Goal: Navigation & Orientation: Find specific page/section

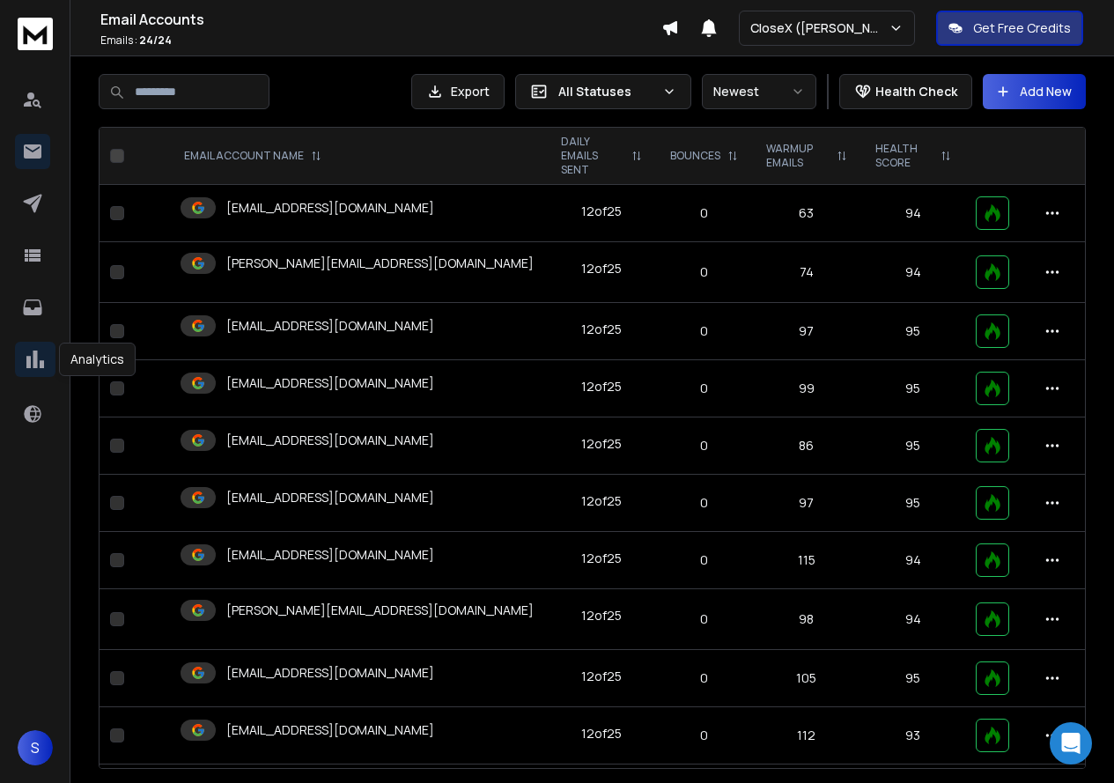
click at [41, 360] on icon at bounding box center [35, 359] width 26 height 26
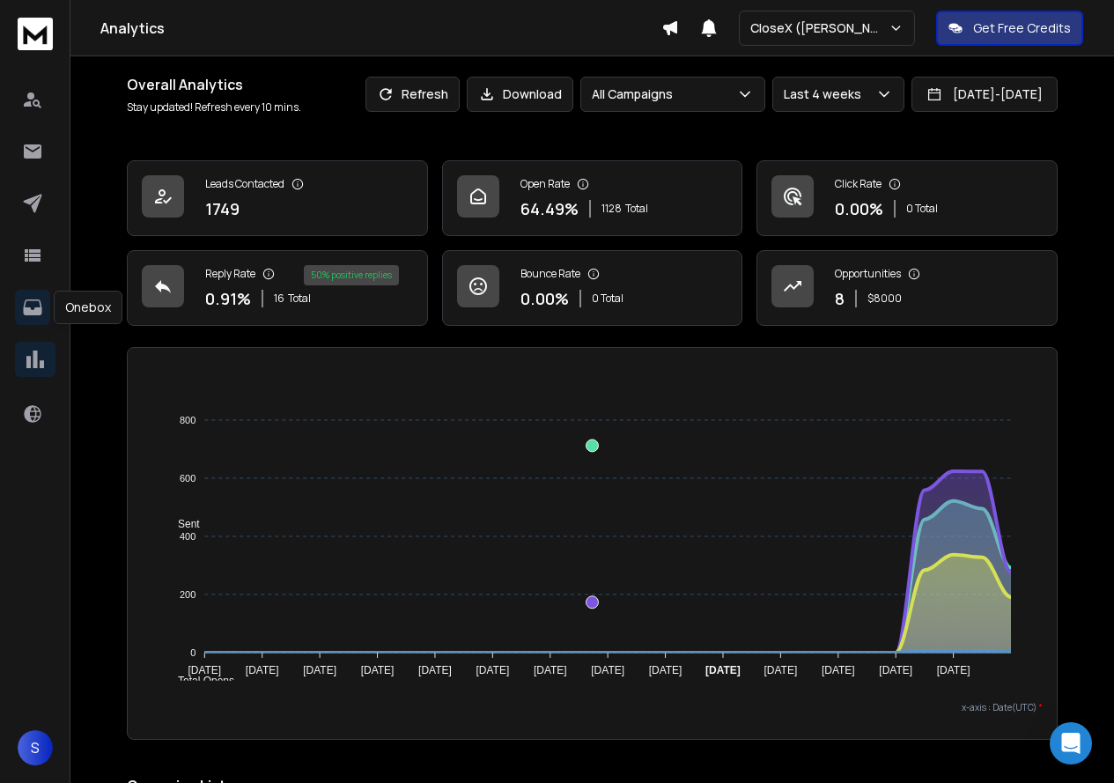
click at [35, 318] on link at bounding box center [32, 307] width 35 height 35
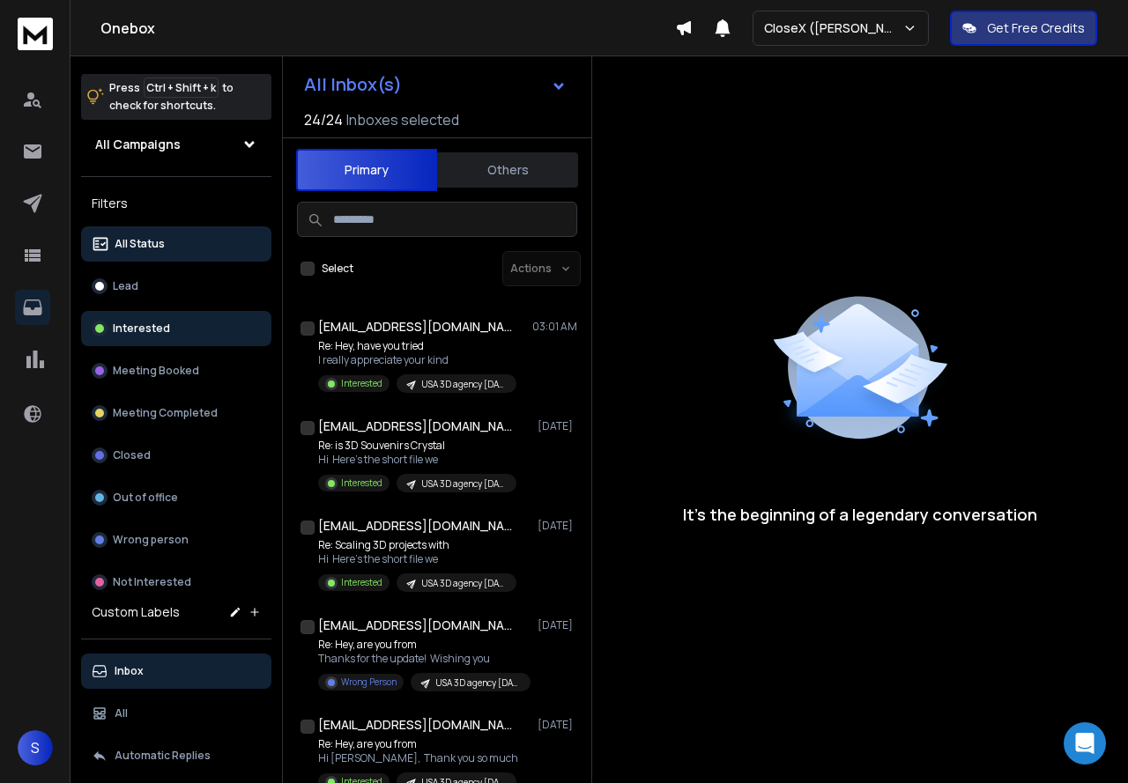
click at [174, 322] on button "Interested" at bounding box center [176, 328] width 190 height 35
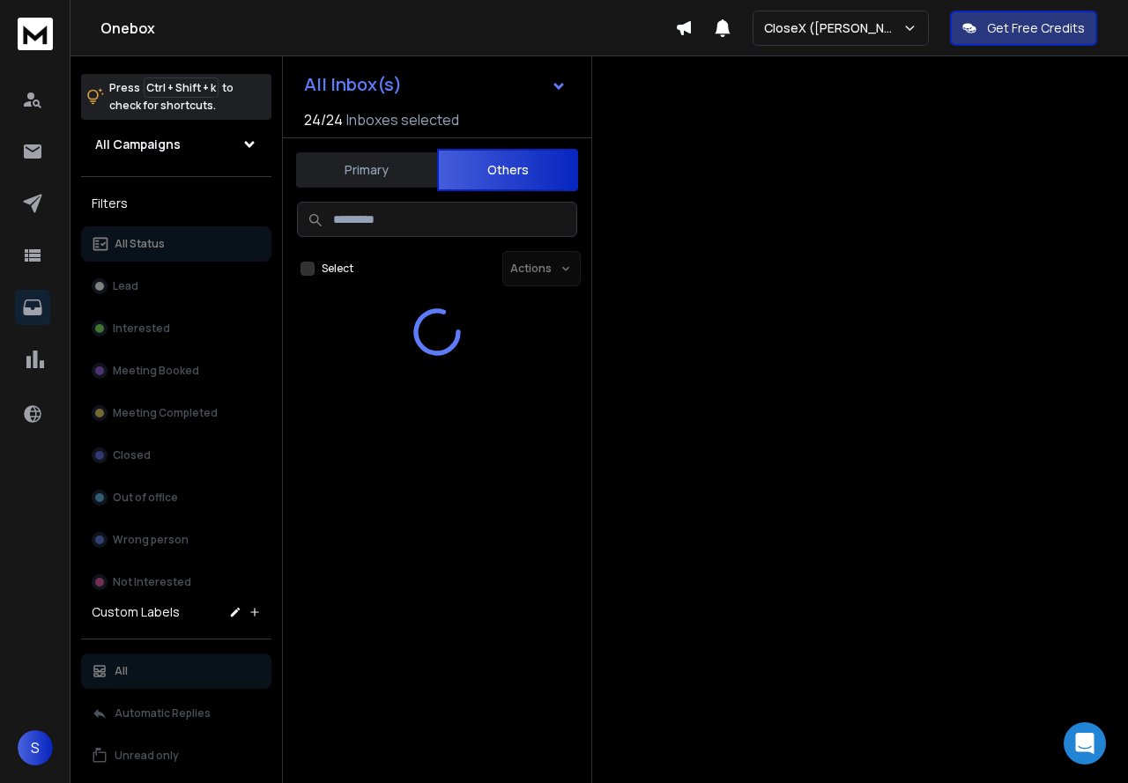
click at [496, 175] on button "Others" at bounding box center [507, 170] width 141 height 42
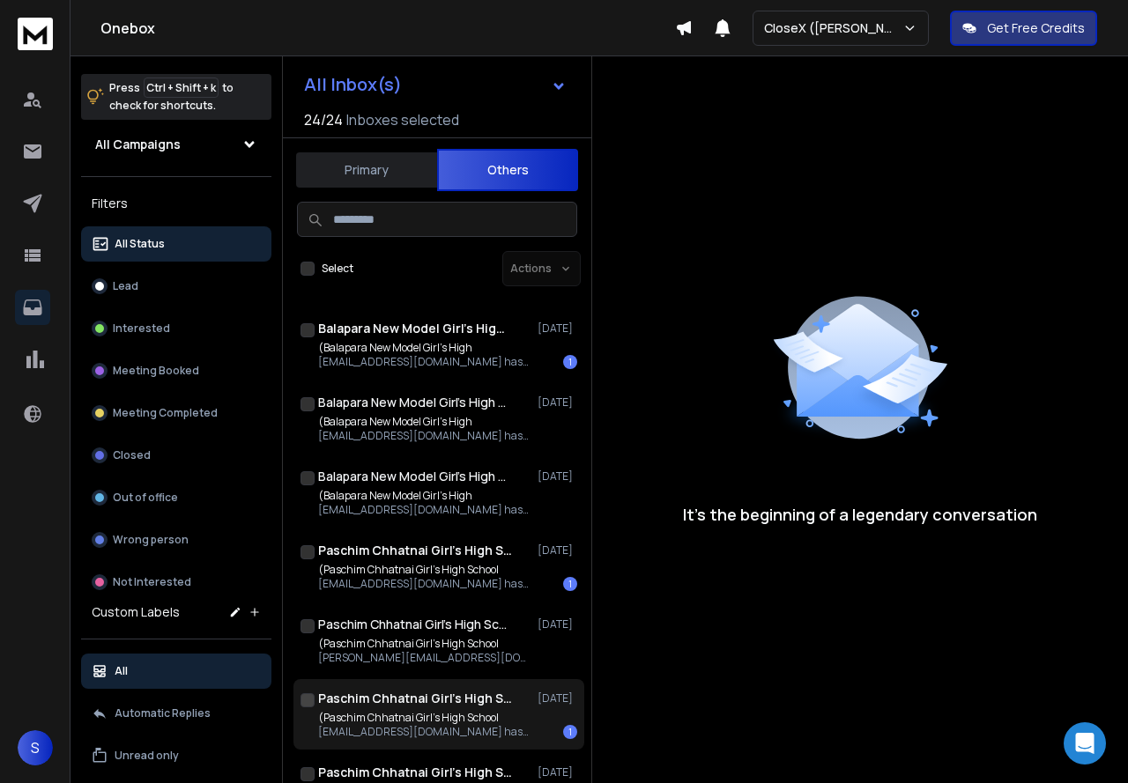
scroll to position [3607, 0]
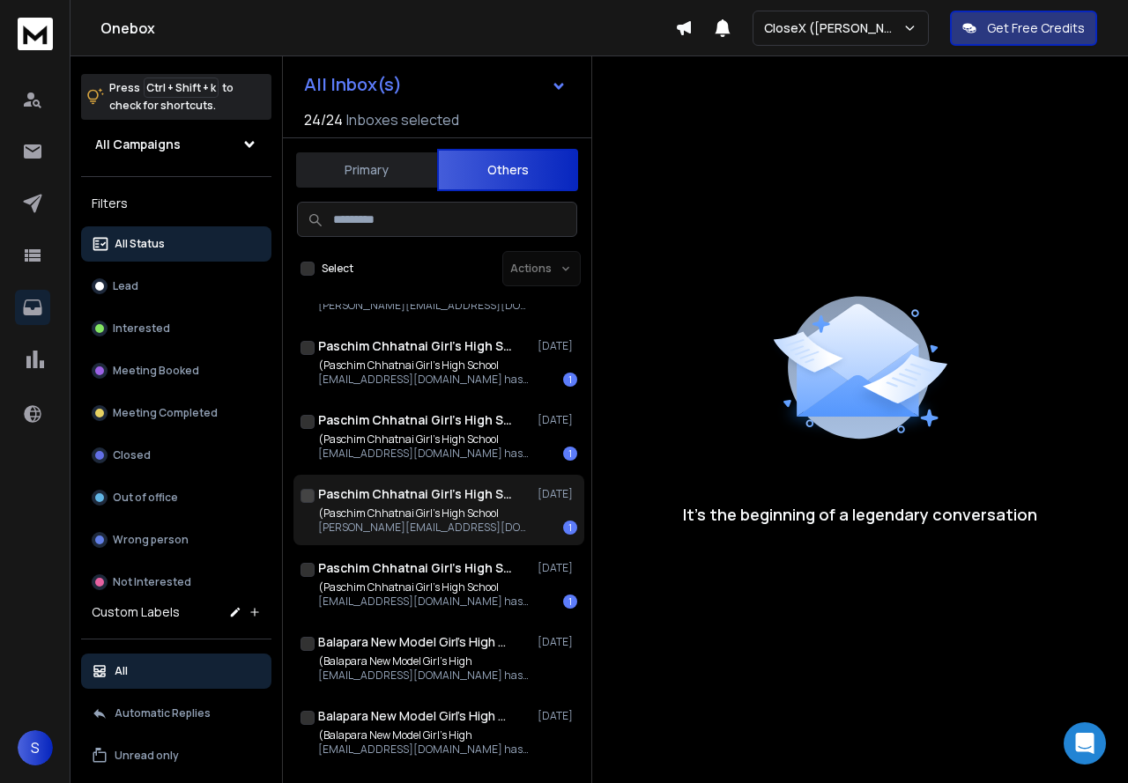
click at [442, 536] on div "Paschim Chhatnai Girl's High School & College Team [DATE] (Paschim Chhatnai Gir…" at bounding box center [438, 510] width 291 height 70
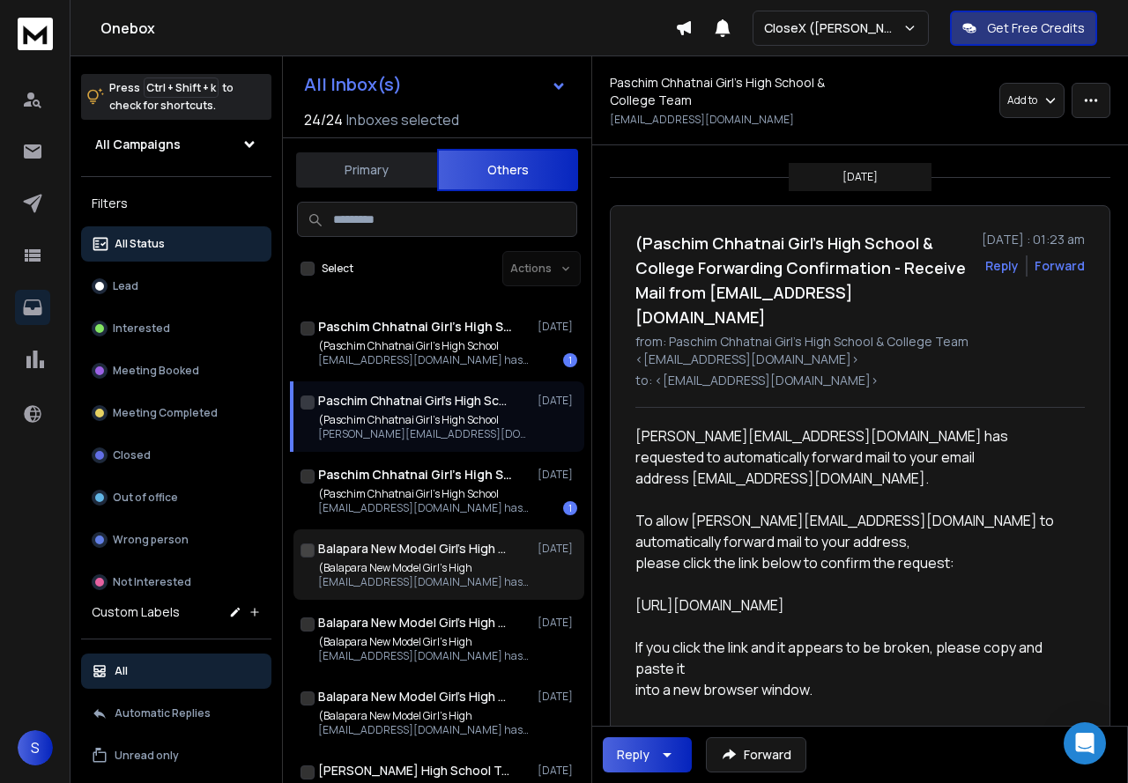
scroll to position [3684, 0]
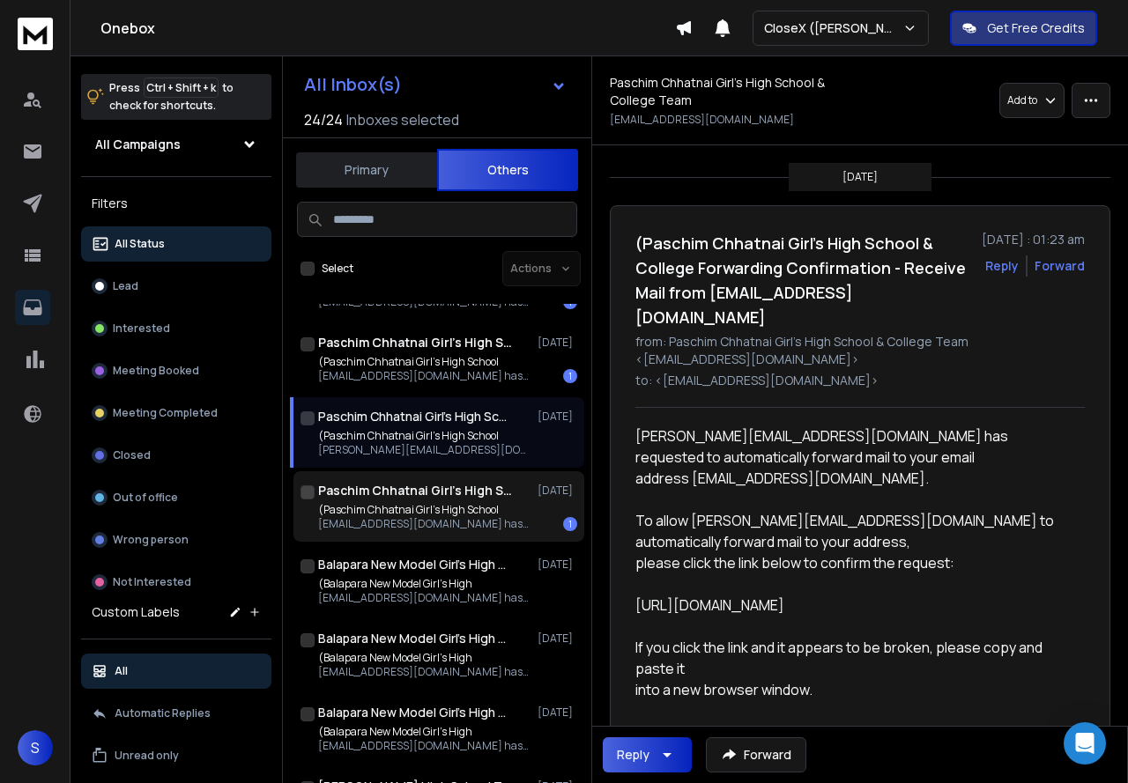
click at [418, 517] on p "[EMAIL_ADDRESS][DOMAIN_NAME] has requested to automatically" at bounding box center [423, 524] width 211 height 14
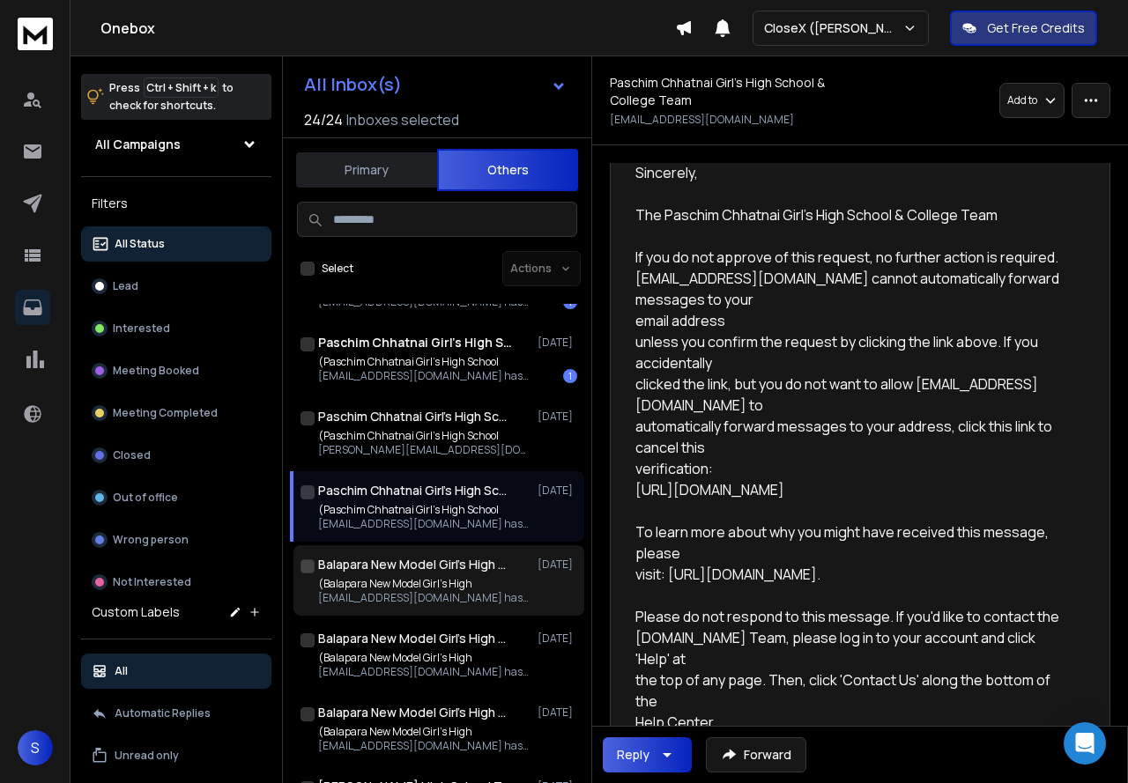
scroll to position [3596, 0]
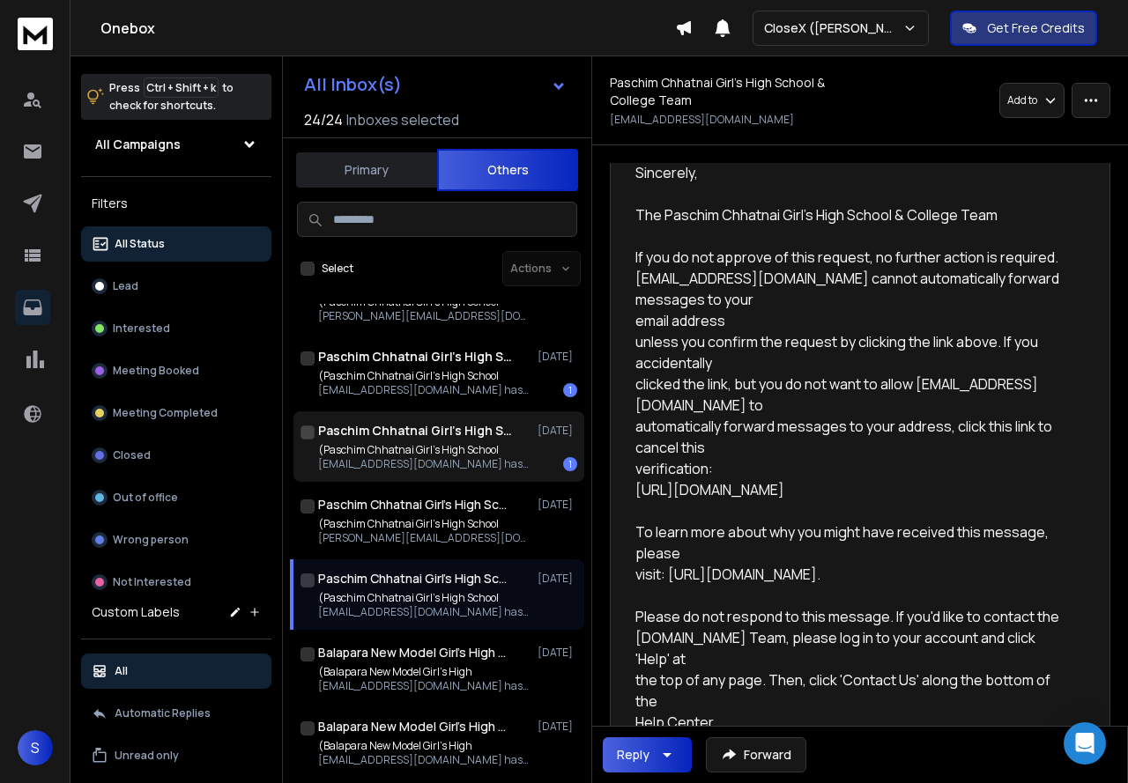
click at [420, 444] on p "(Paschim Chhatnai Girl's High School" at bounding box center [423, 450] width 211 height 14
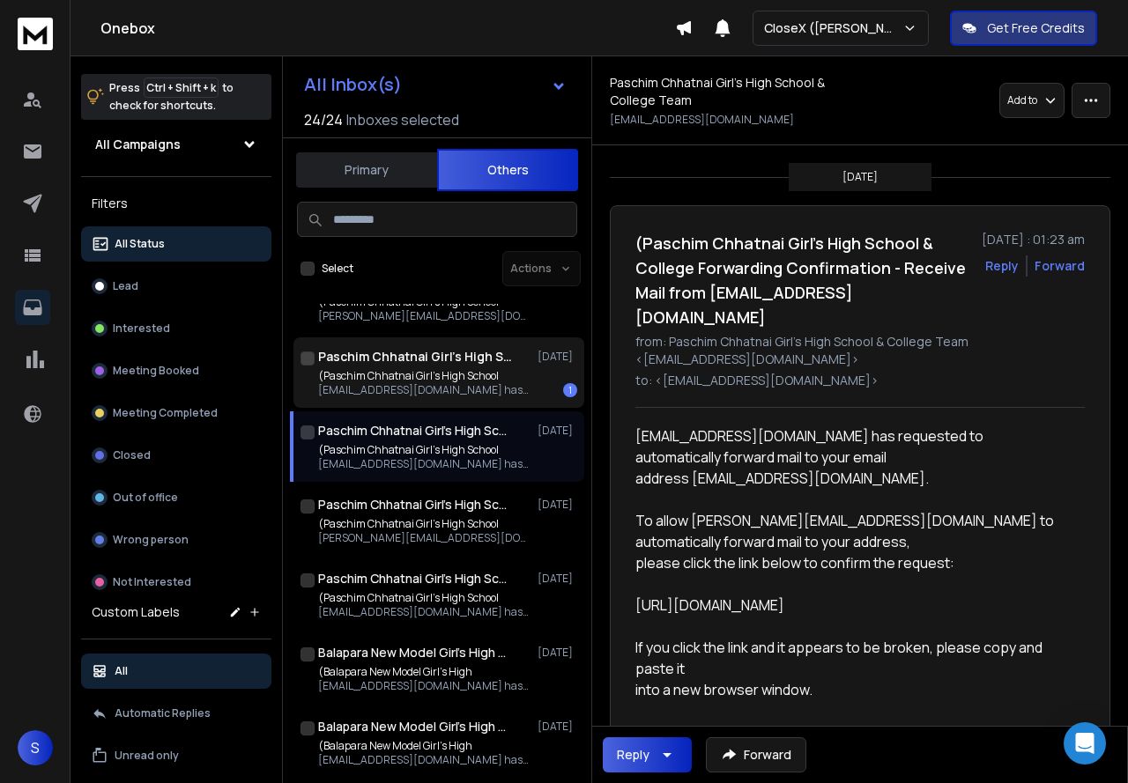
click at [463, 371] on p "(Paschim Chhatnai Girl's High School" at bounding box center [423, 376] width 211 height 14
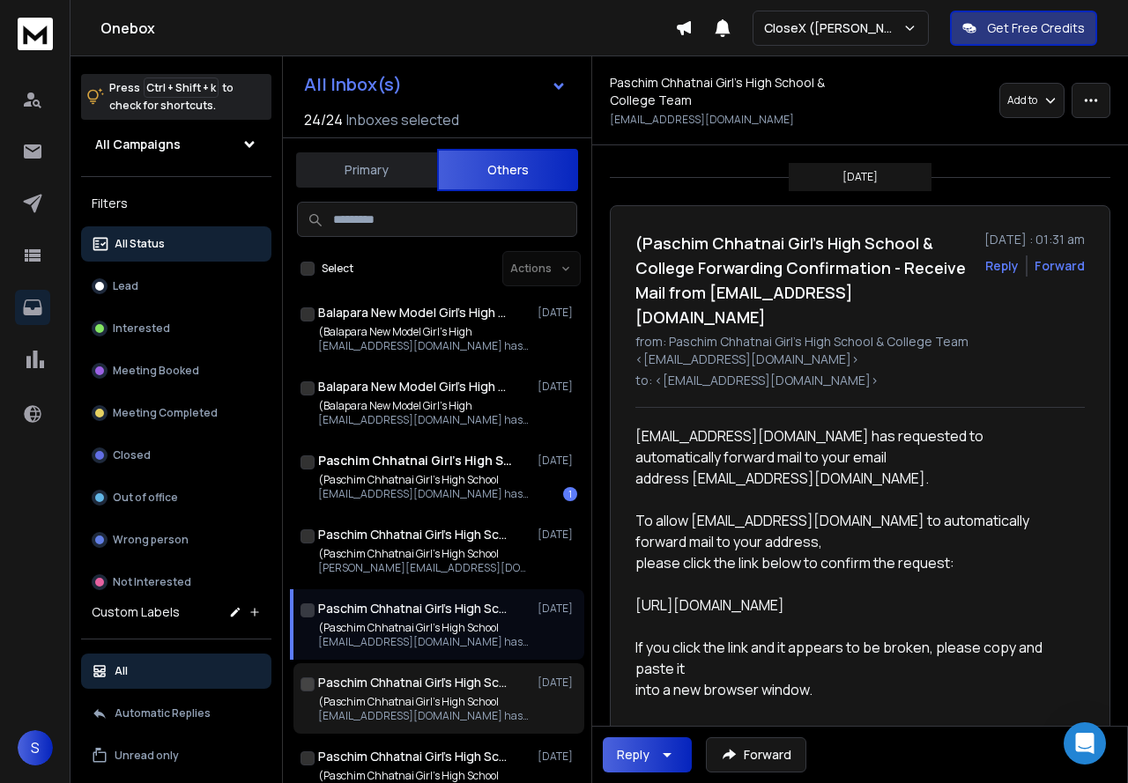
scroll to position [3332, 0]
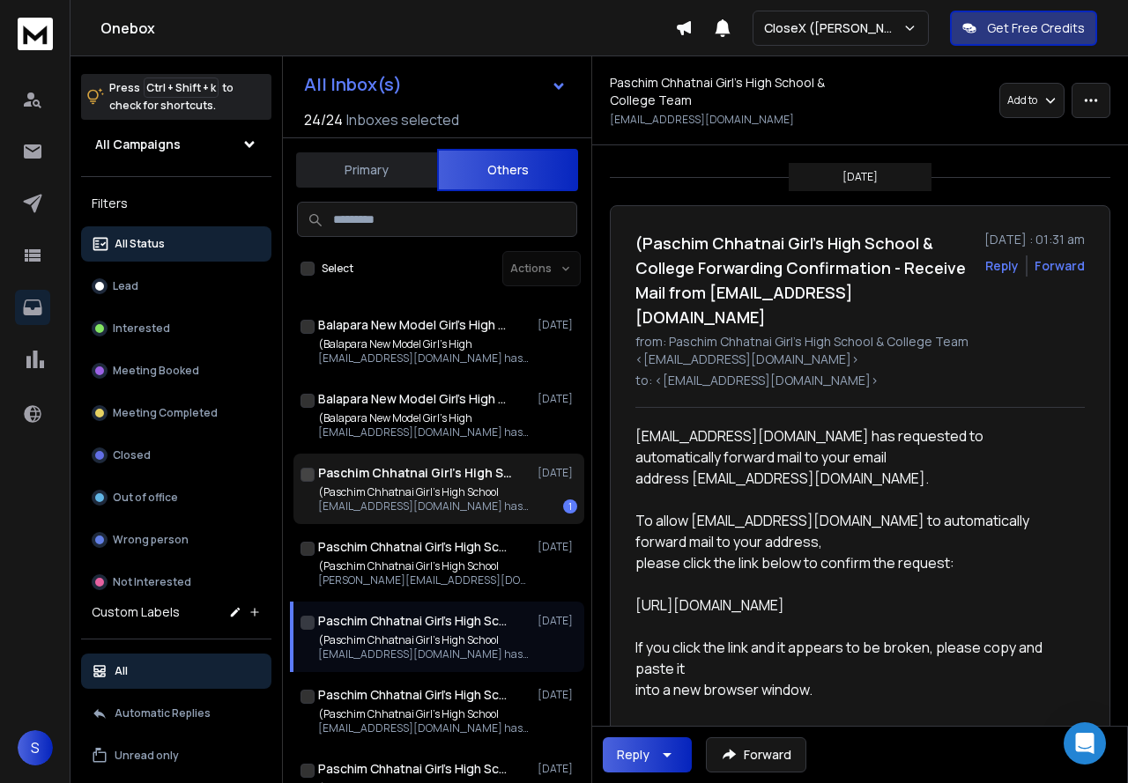
click at [462, 483] on div "Paschim Chhatnai Girl's High School & College Team [DATE] (Paschim Chhatnai Gir…" at bounding box center [447, 488] width 259 height 49
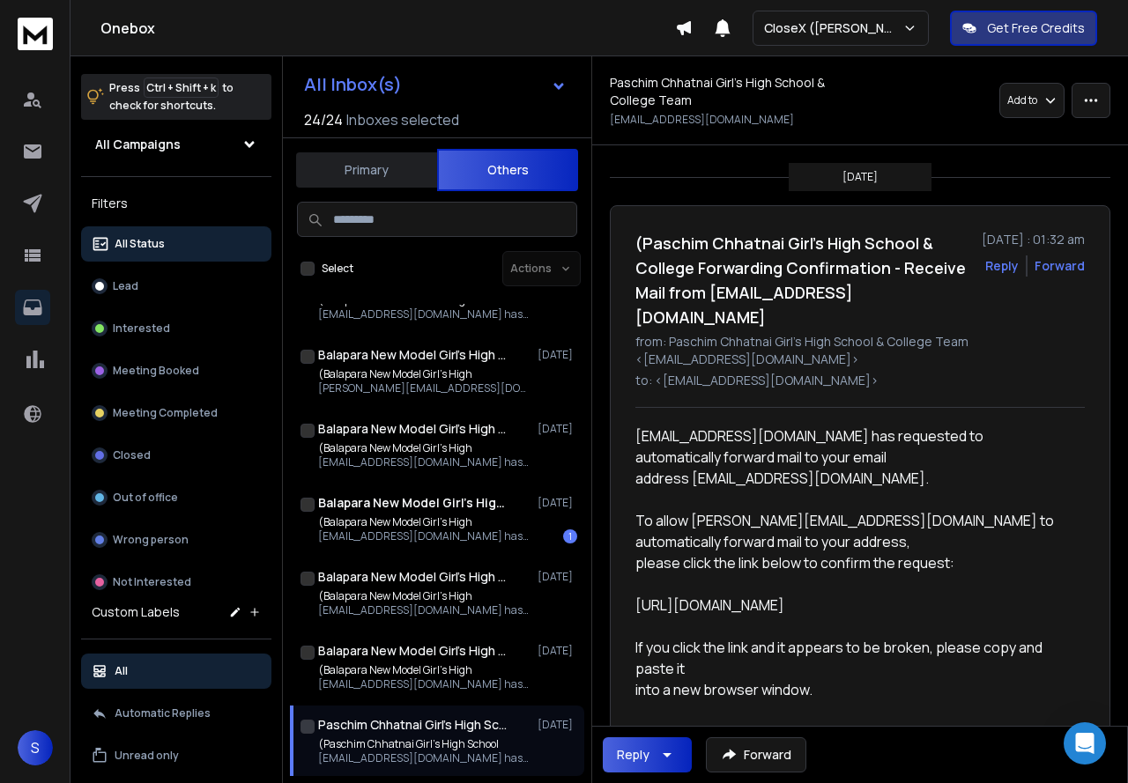
scroll to position [3067, 0]
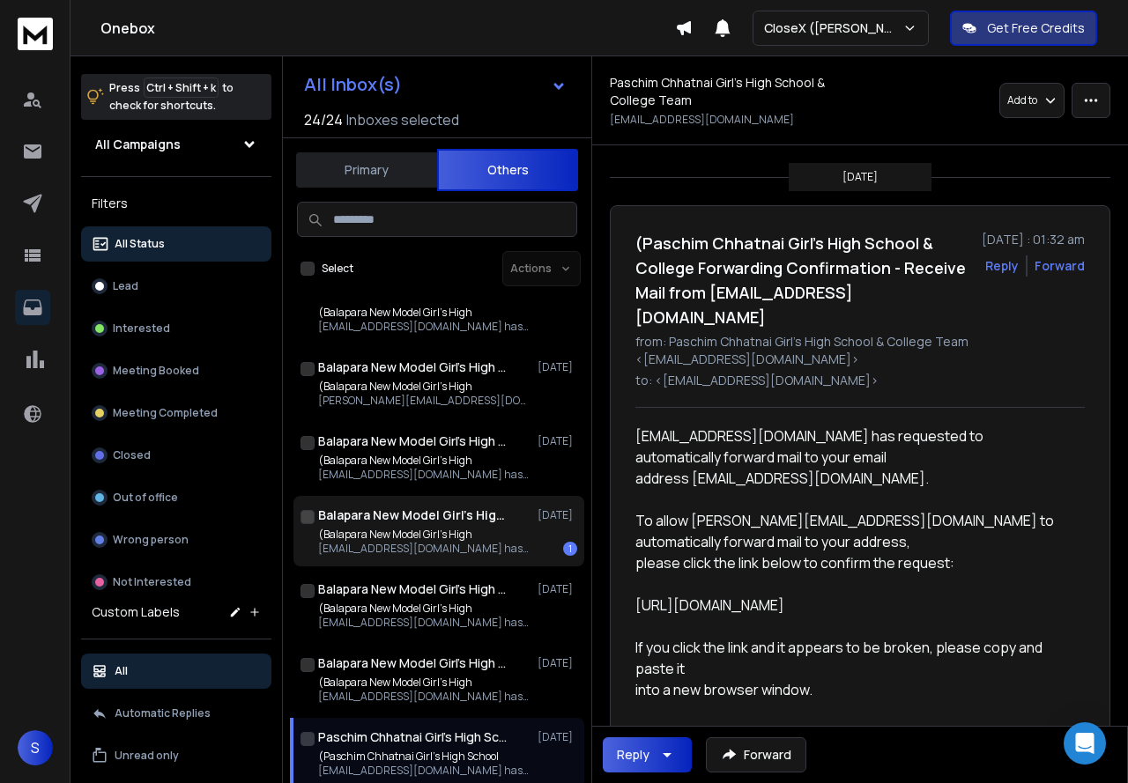
click at [455, 522] on h1 "Balapara New Model Girl’s High School & College Team" at bounding box center [415, 516] width 194 height 18
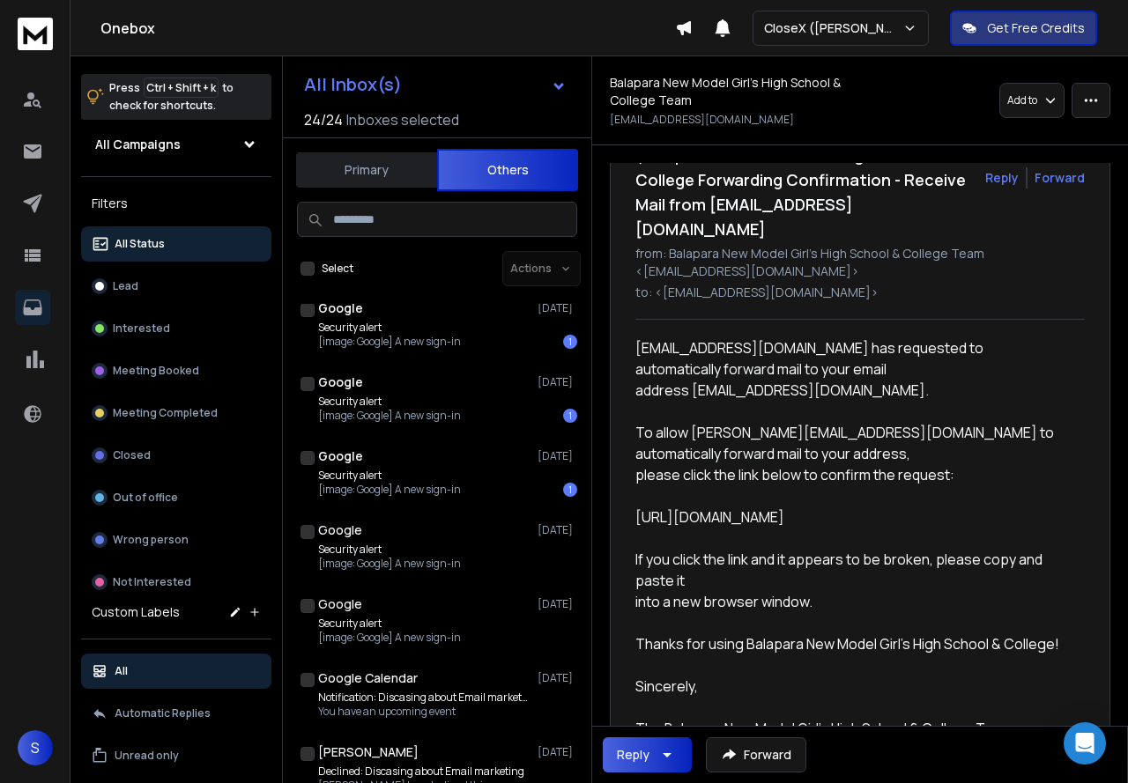
scroll to position [1482, 0]
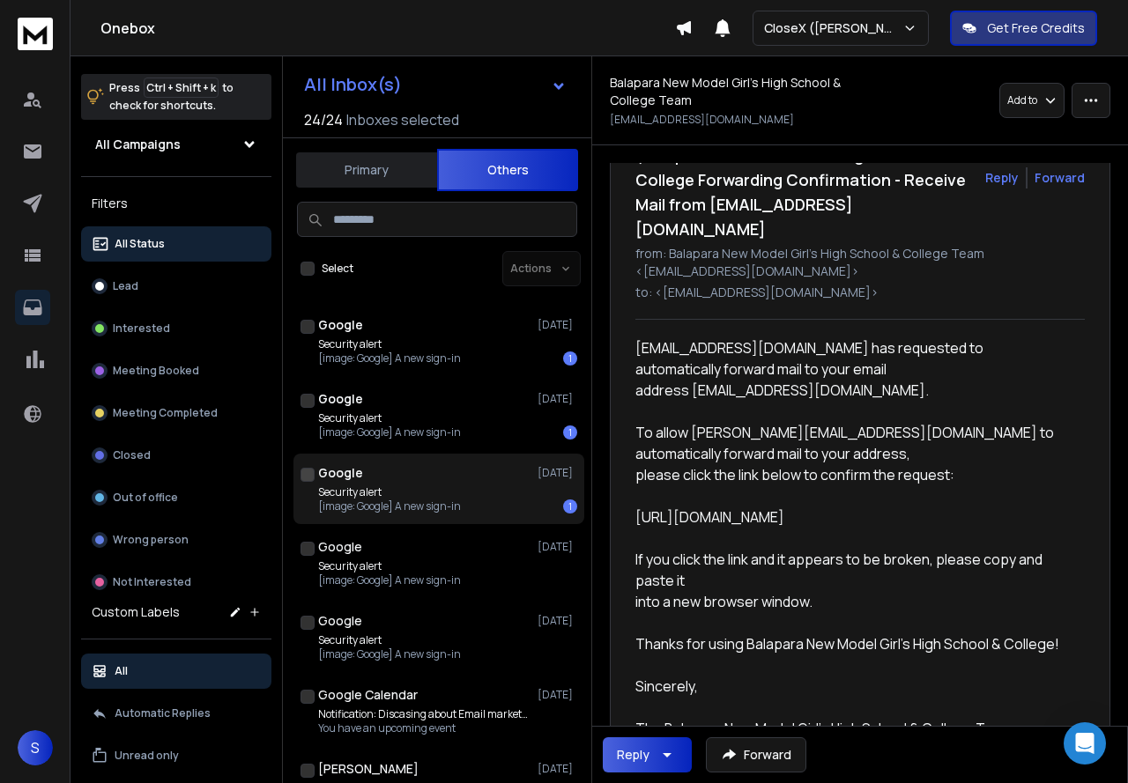
click at [431, 514] on div "Google [DATE] Security alert [image: Google] A new sign-in 1" at bounding box center [438, 489] width 291 height 70
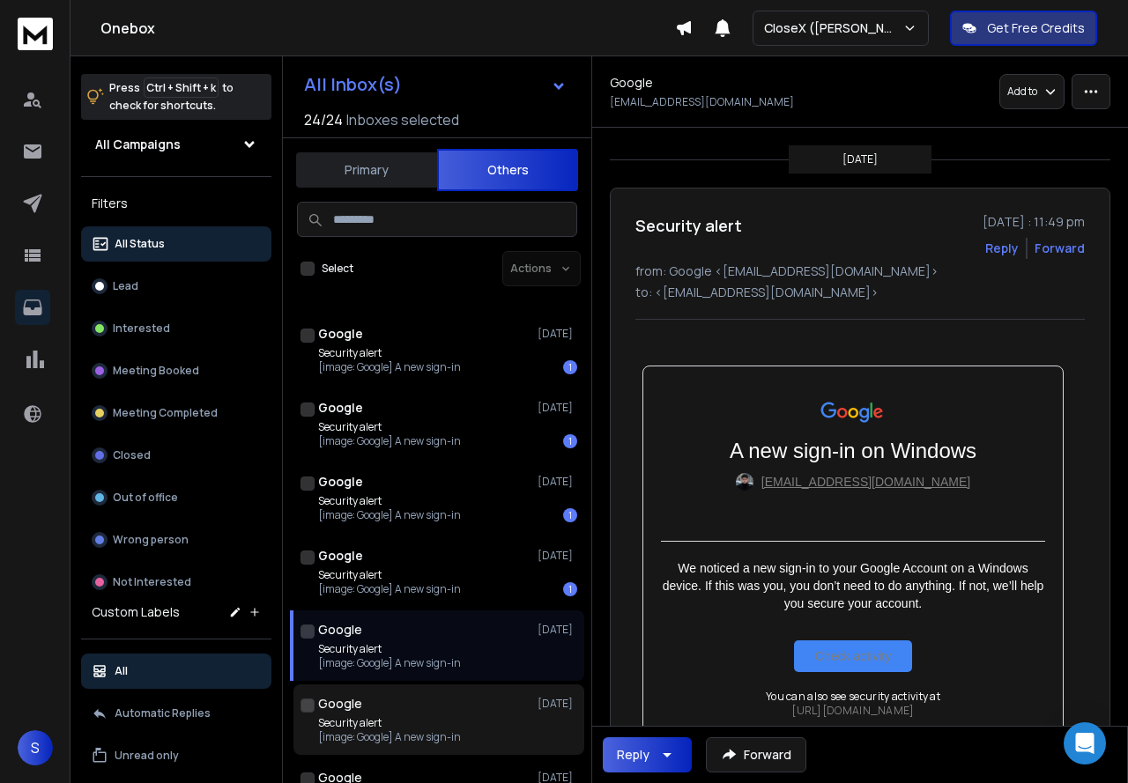
scroll to position [1306, 0]
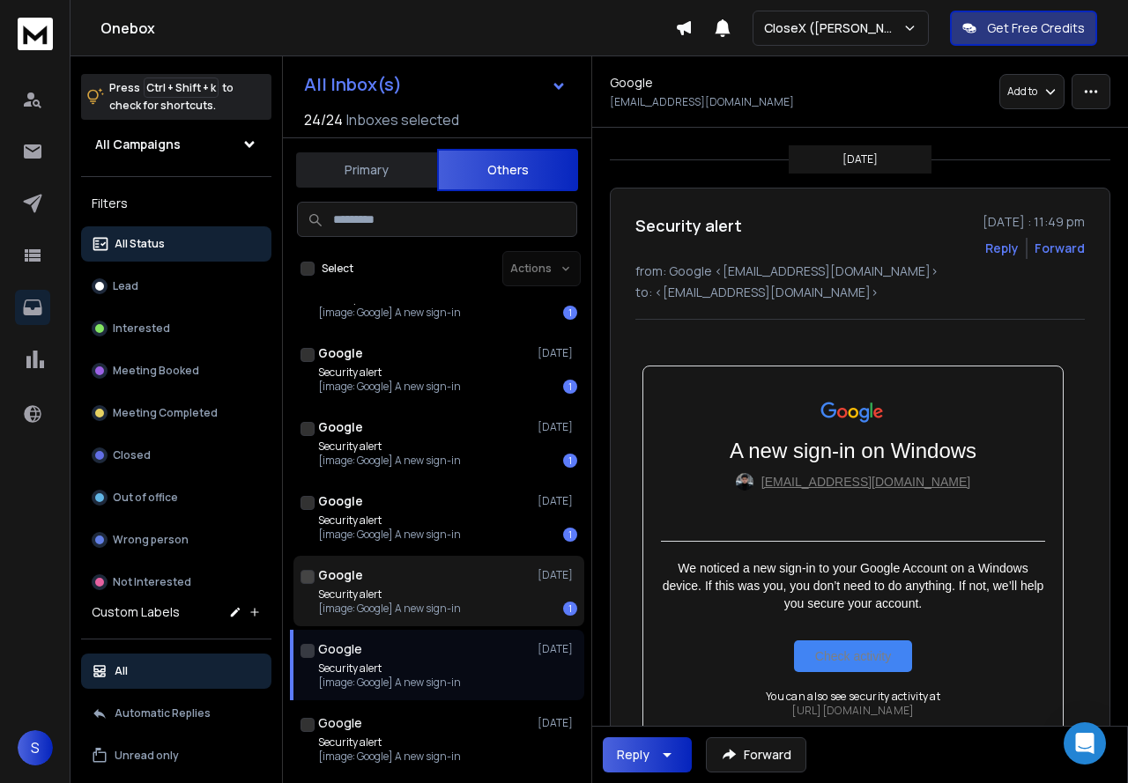
click at [440, 593] on p "Security alert" at bounding box center [389, 595] width 143 height 14
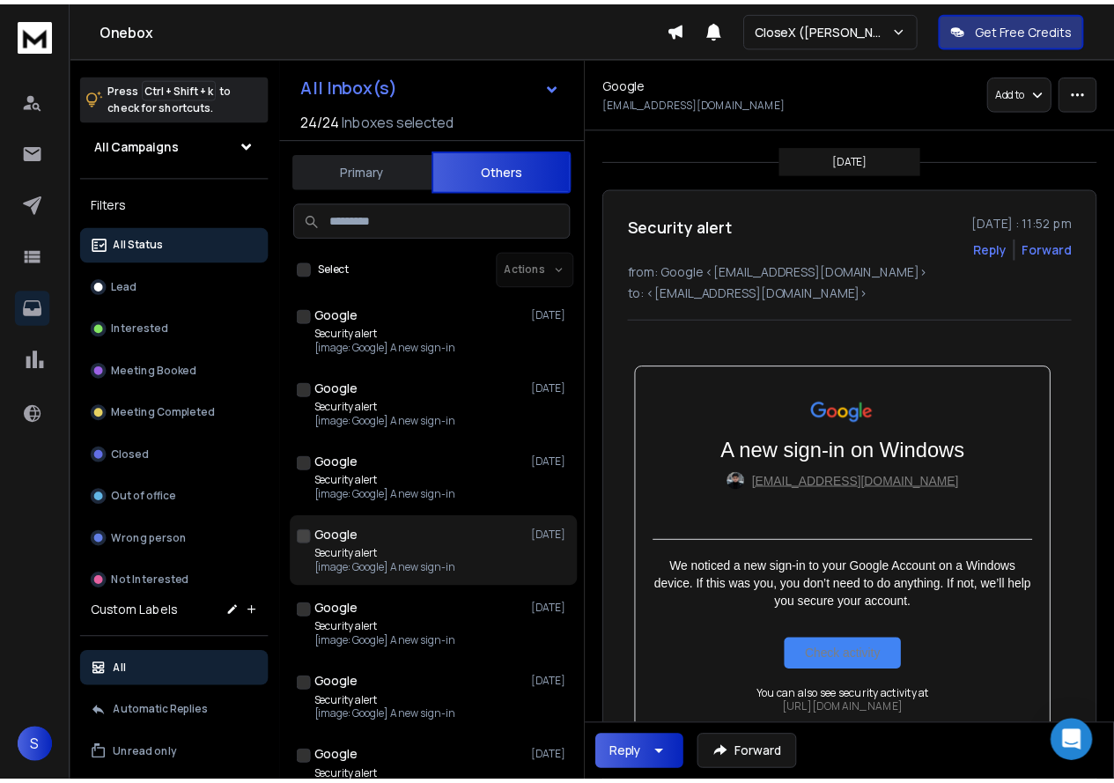
scroll to position [0, 0]
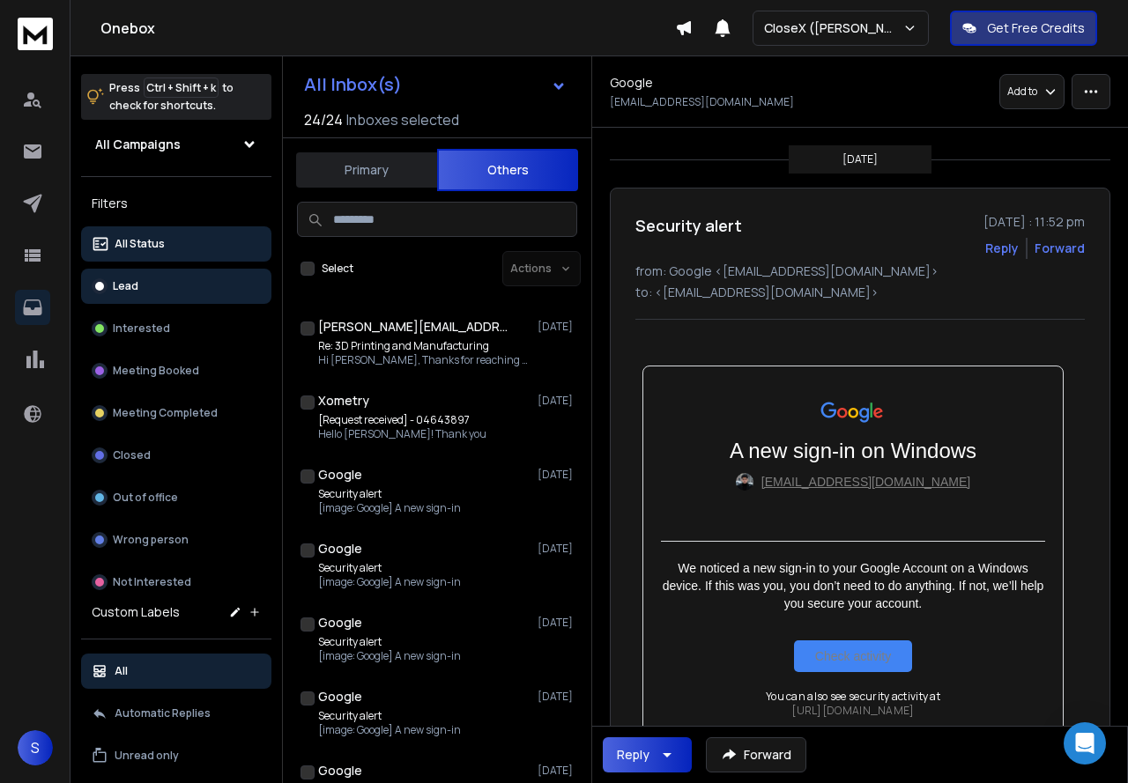
click at [143, 282] on button "Lead" at bounding box center [176, 286] width 190 height 35
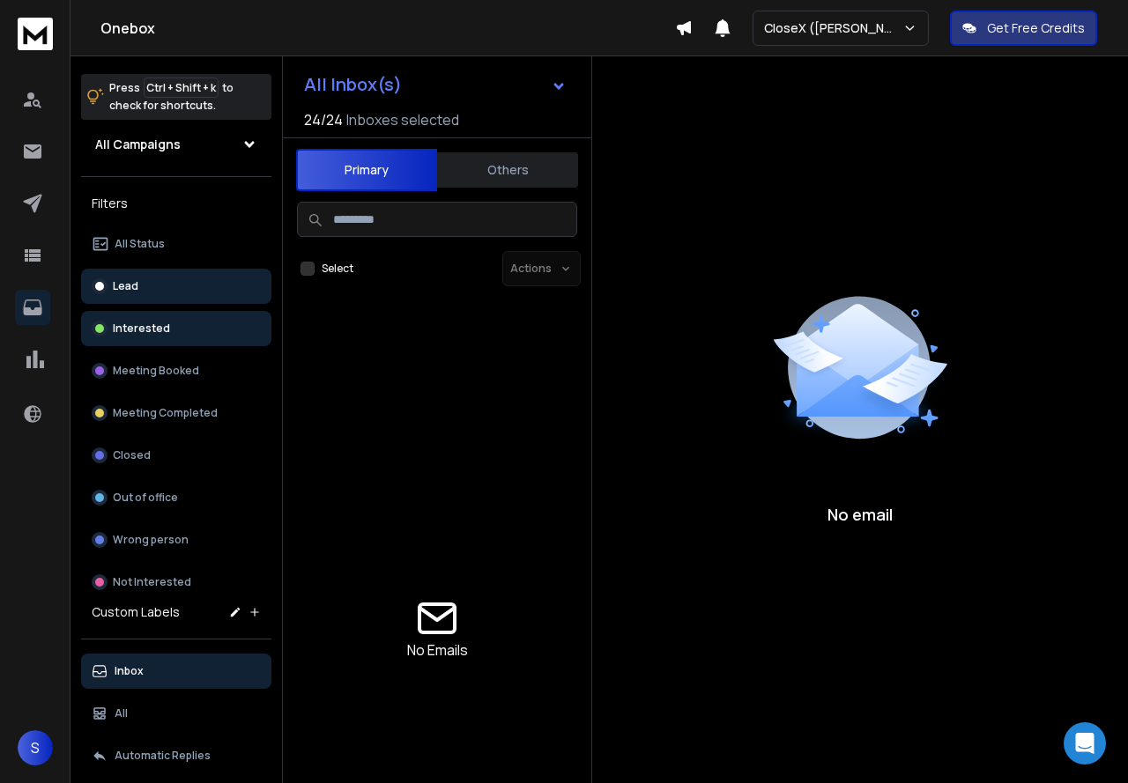
click at [152, 329] on p "Interested" at bounding box center [141, 329] width 57 height 14
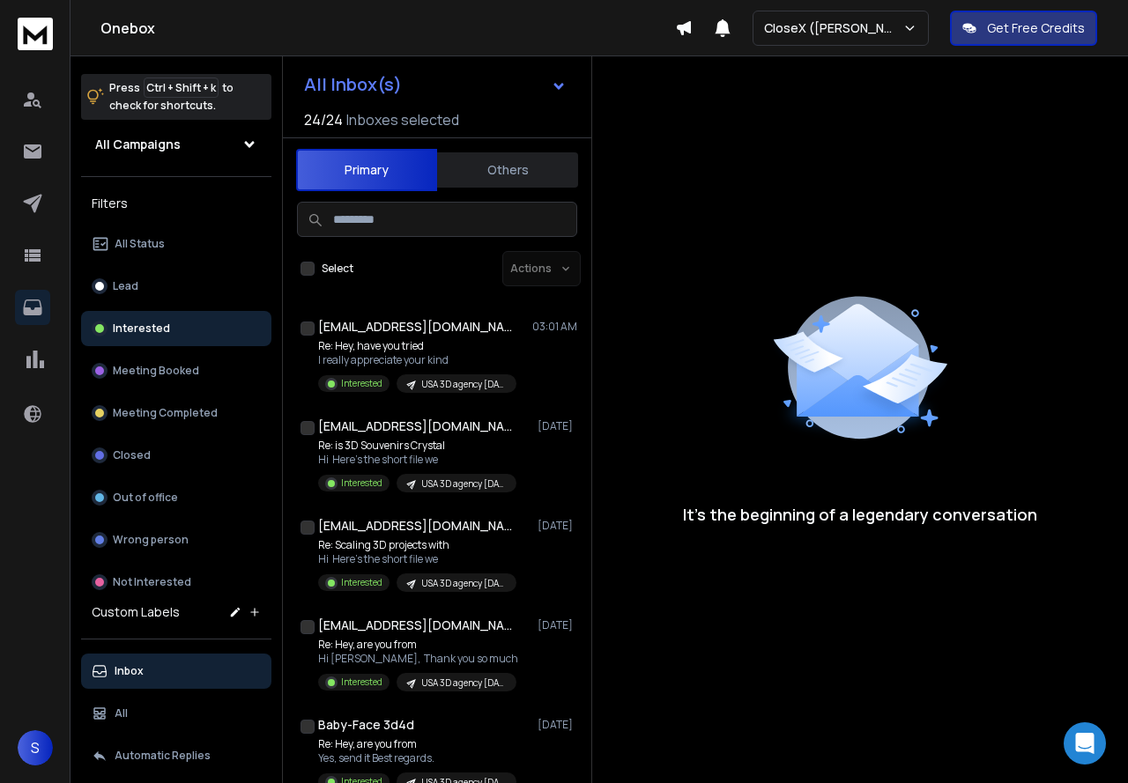
click at [529, 160] on button "Others" at bounding box center [507, 170] width 141 height 39
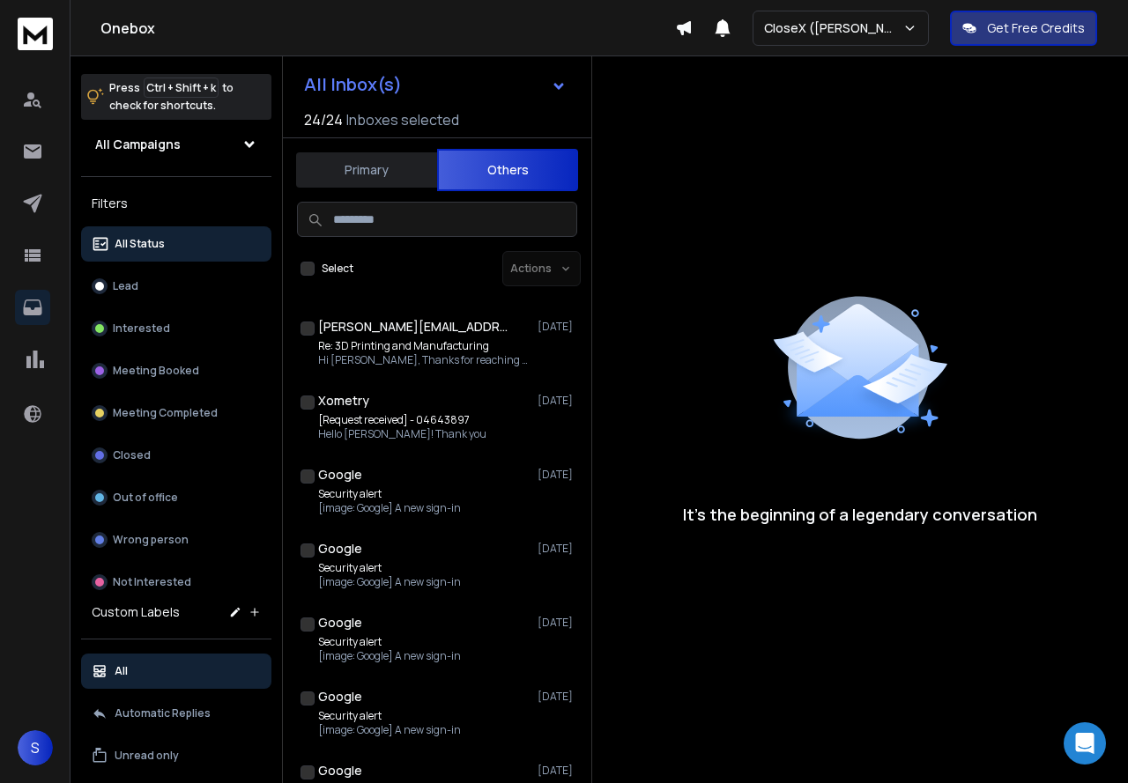
click at [381, 169] on button "Primary" at bounding box center [366, 170] width 141 height 39
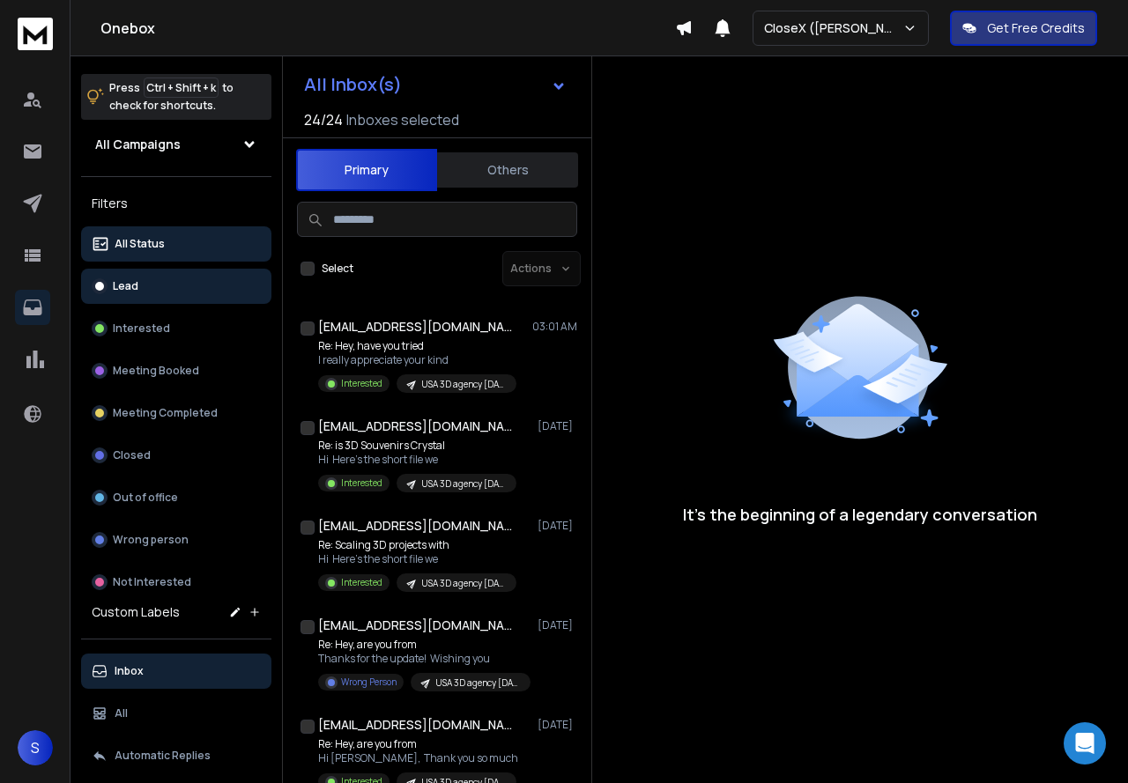
click at [155, 282] on button "Lead" at bounding box center [176, 286] width 190 height 35
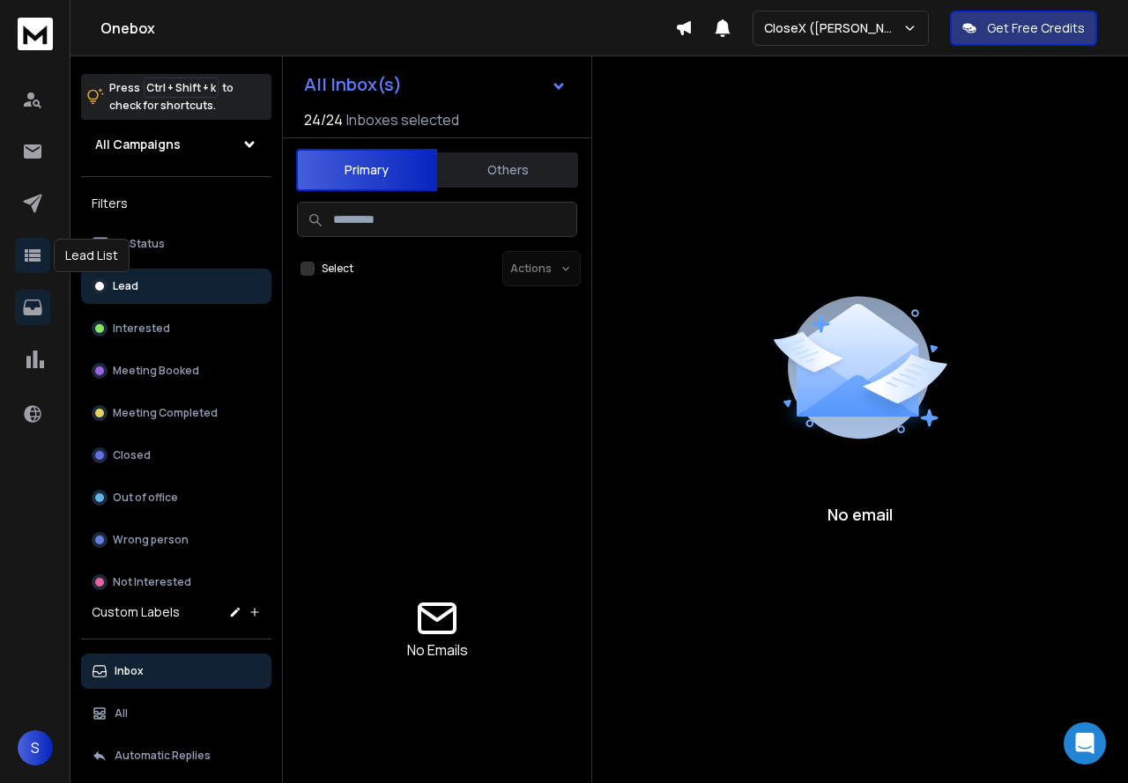
click at [32, 253] on icon at bounding box center [32, 255] width 21 height 21
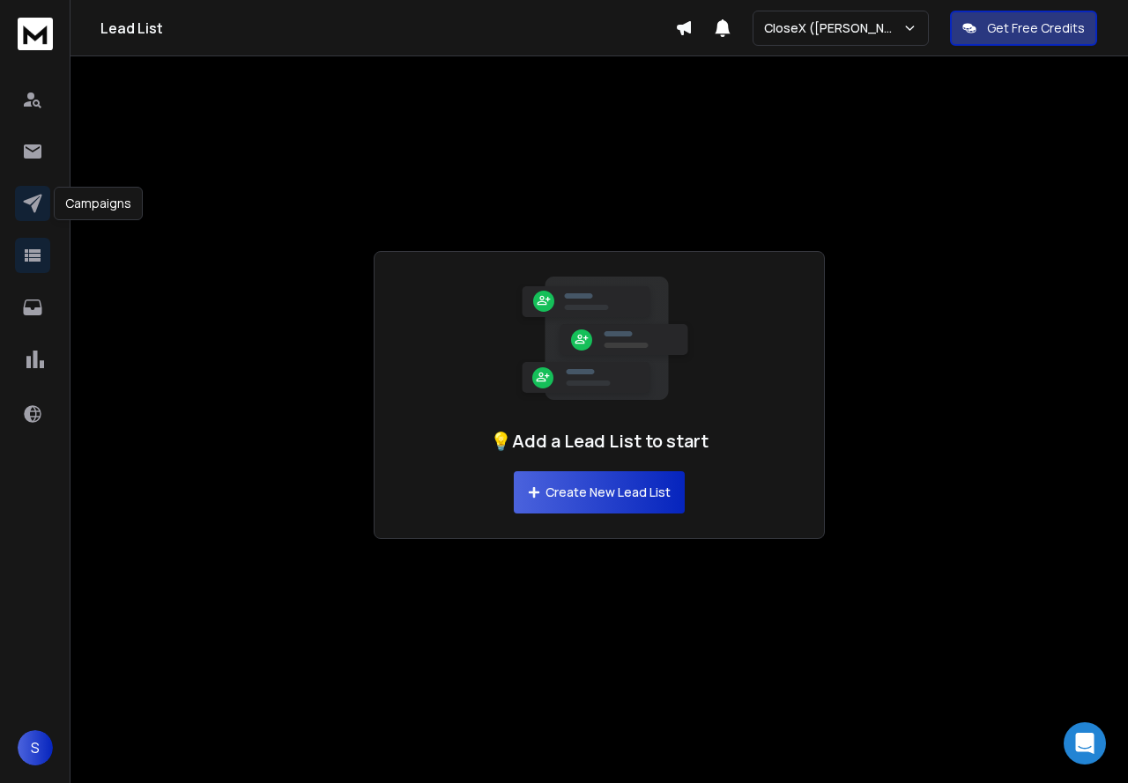
click at [44, 203] on link at bounding box center [32, 203] width 35 height 35
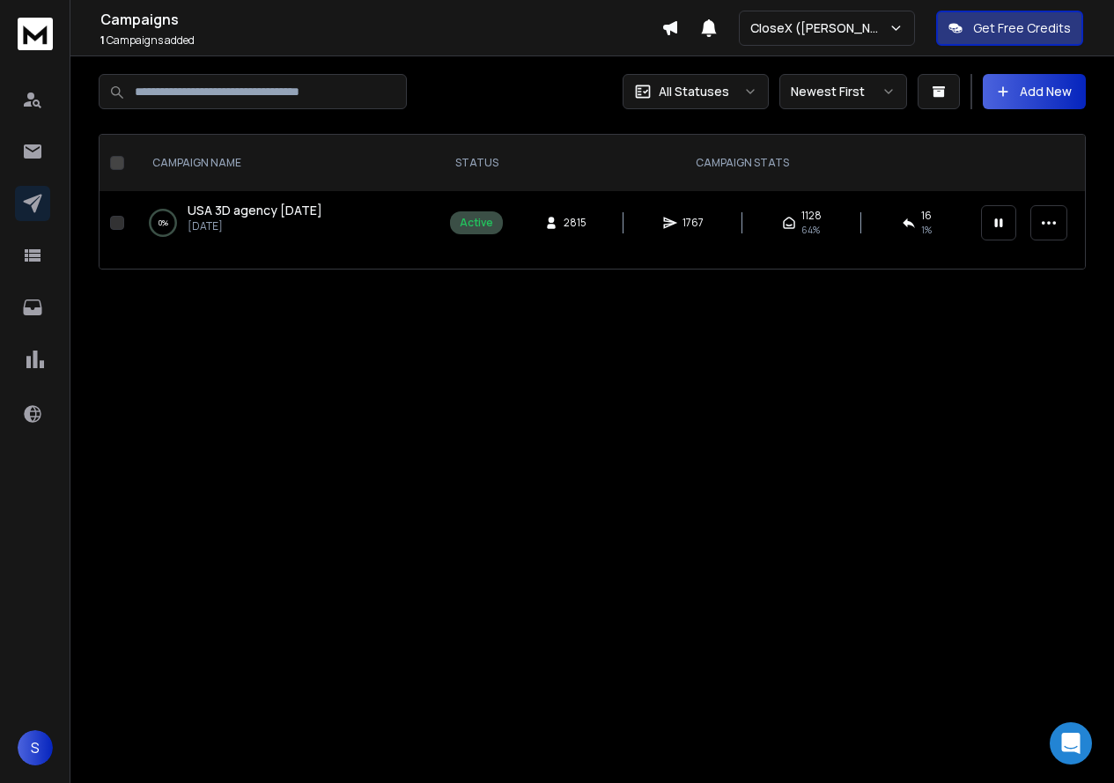
click at [477, 242] on td "Active" at bounding box center [477, 222] width 74 height 63
